Goal: Task Accomplishment & Management: Manage account settings

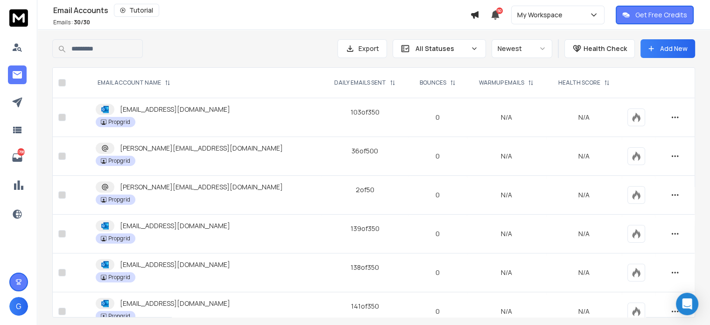
click at [17, 108] on link at bounding box center [17, 102] width 19 height 19
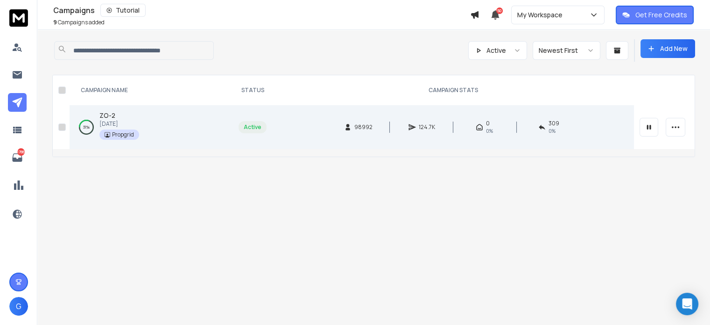
click at [123, 121] on p "[DATE]" at bounding box center [119, 123] width 40 height 7
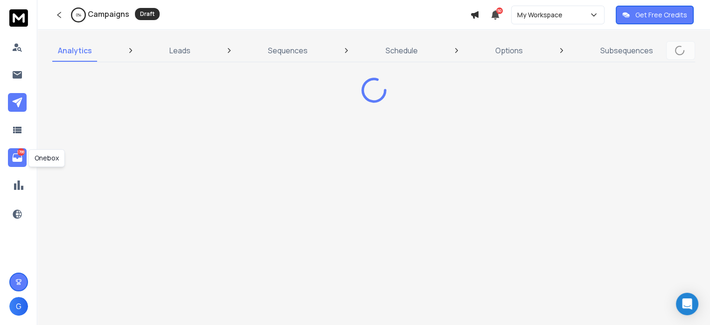
click at [19, 160] on icon at bounding box center [17, 157] width 10 height 8
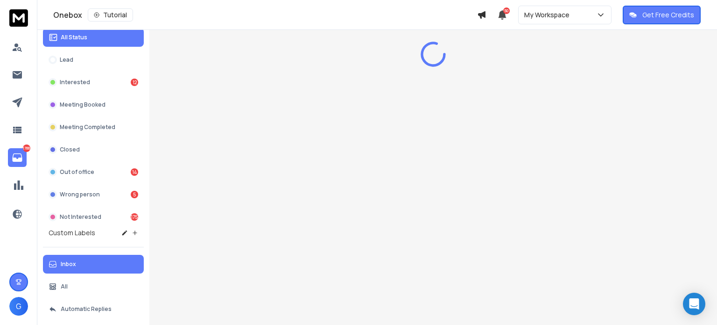
scroll to position [92, 0]
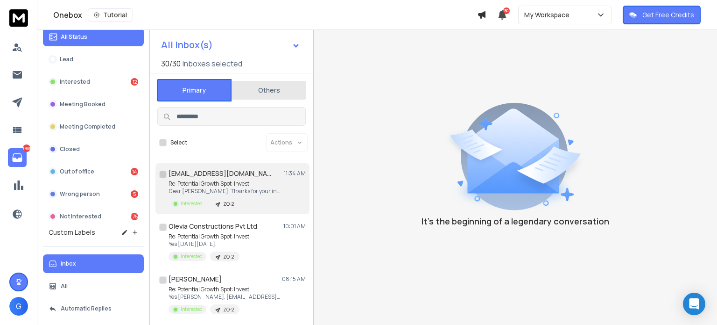
click at [189, 177] on h1 "[EMAIL_ADDRESS][DOMAIN_NAME]" at bounding box center [220, 173] width 103 height 9
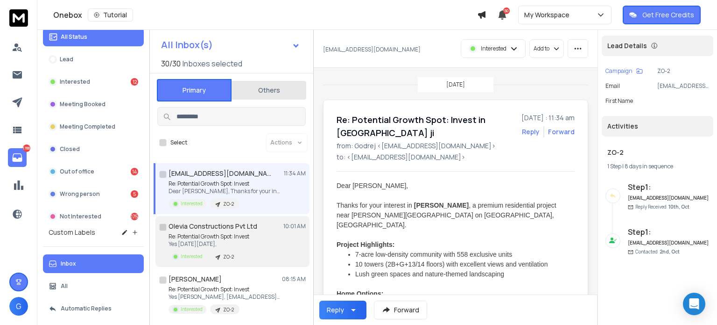
click at [202, 237] on p "Re: Potential Growth Spot: Invest" at bounding box center [209, 236] width 81 height 7
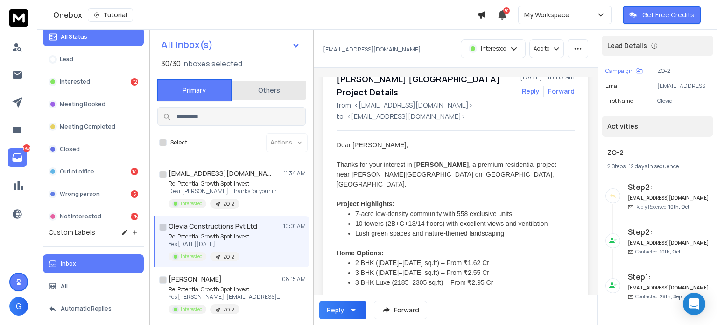
scroll to position [0, 0]
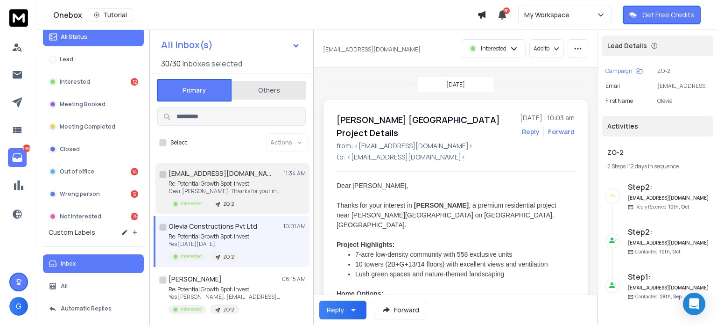
click at [214, 180] on p "Re: Potential Growth Spot: Invest" at bounding box center [225, 183] width 112 height 7
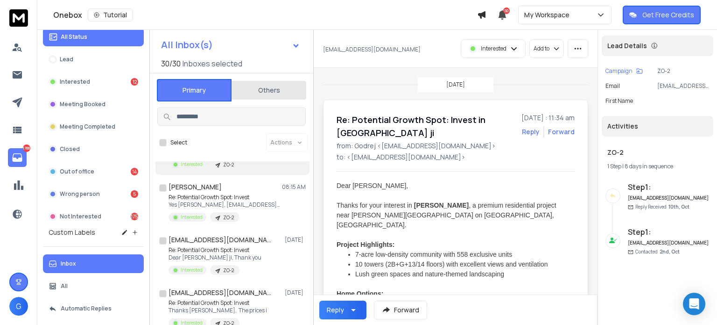
scroll to position [93, 0]
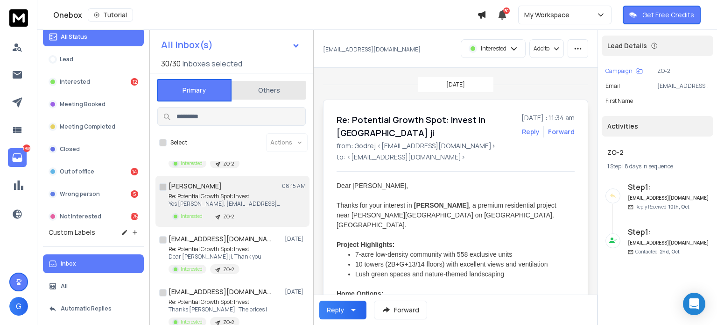
click at [225, 203] on p "Yes [PERSON_NAME], [EMAIL_ADDRESS][DOMAIN_NAME]" at bounding box center [225, 203] width 112 height 7
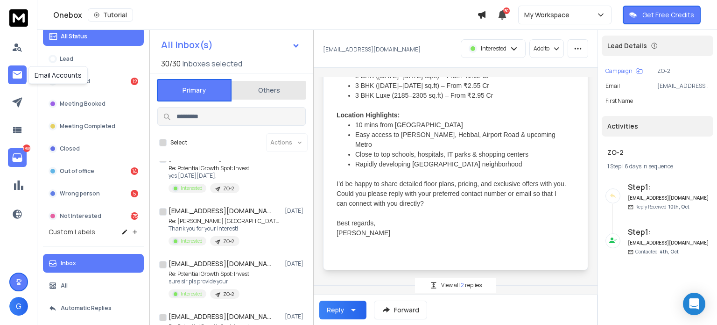
click at [19, 71] on icon at bounding box center [17, 74] width 11 height 11
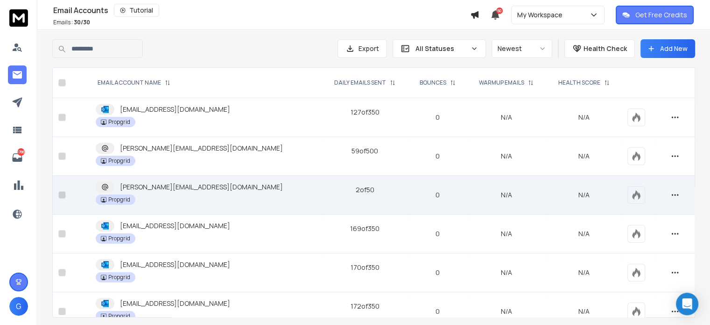
click at [263, 195] on div "Propgrid" at bounding box center [206, 199] width 220 height 10
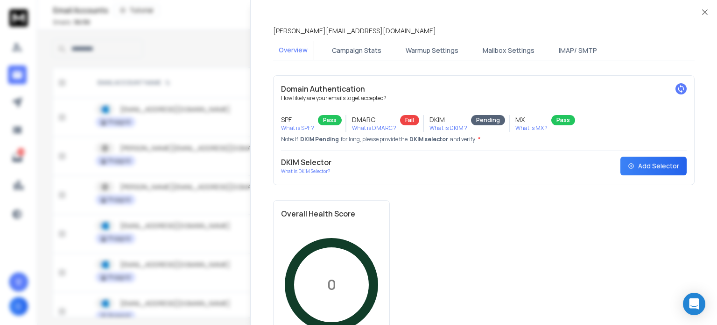
click at [580, 49] on button "IMAP/ SMTP" at bounding box center [578, 50] width 50 height 21
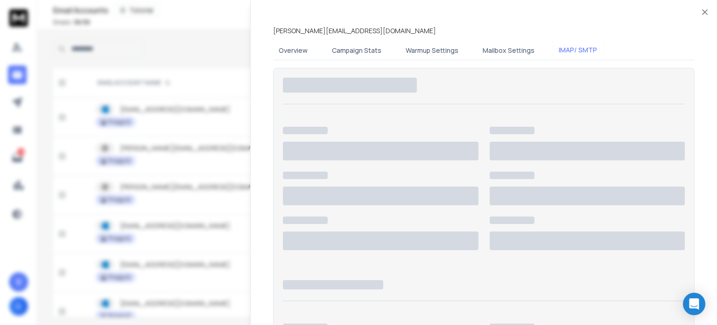
click at [192, 51] on div at bounding box center [358, 162] width 717 height 325
